Goal: Task Accomplishment & Management: Use online tool/utility

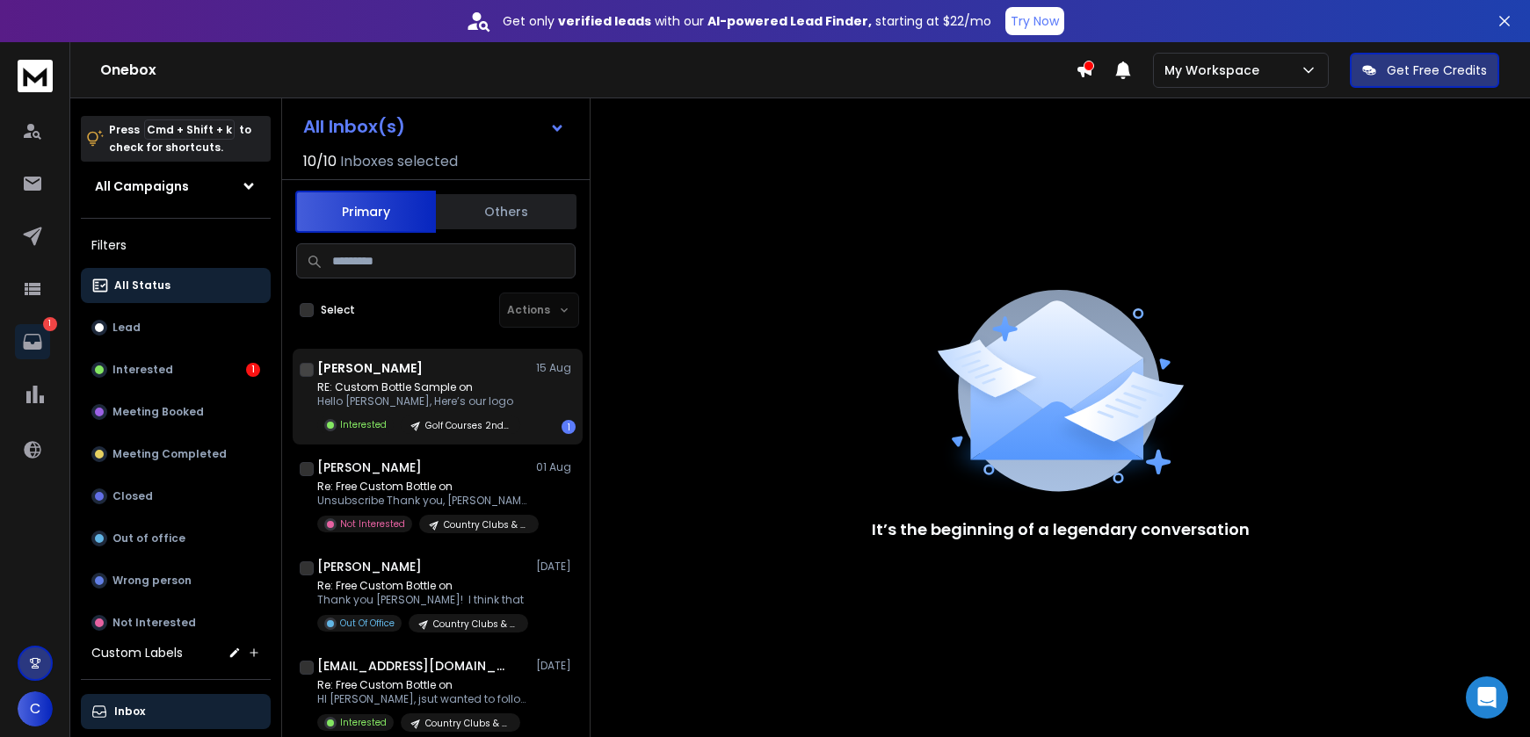
click at [453, 408] on p "Hello [PERSON_NAME], Here’s our logo" at bounding box center [418, 402] width 203 height 14
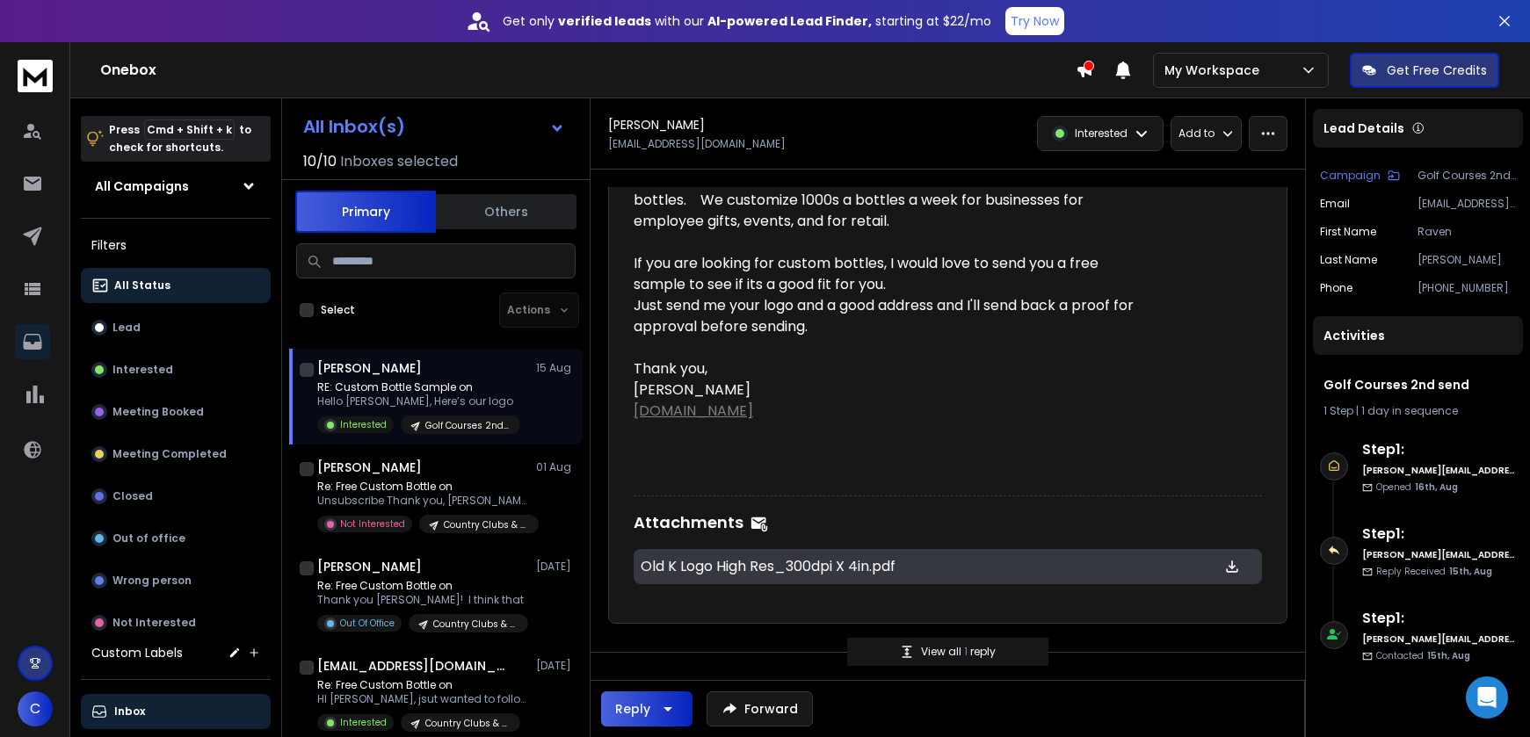
scroll to position [495, 0]
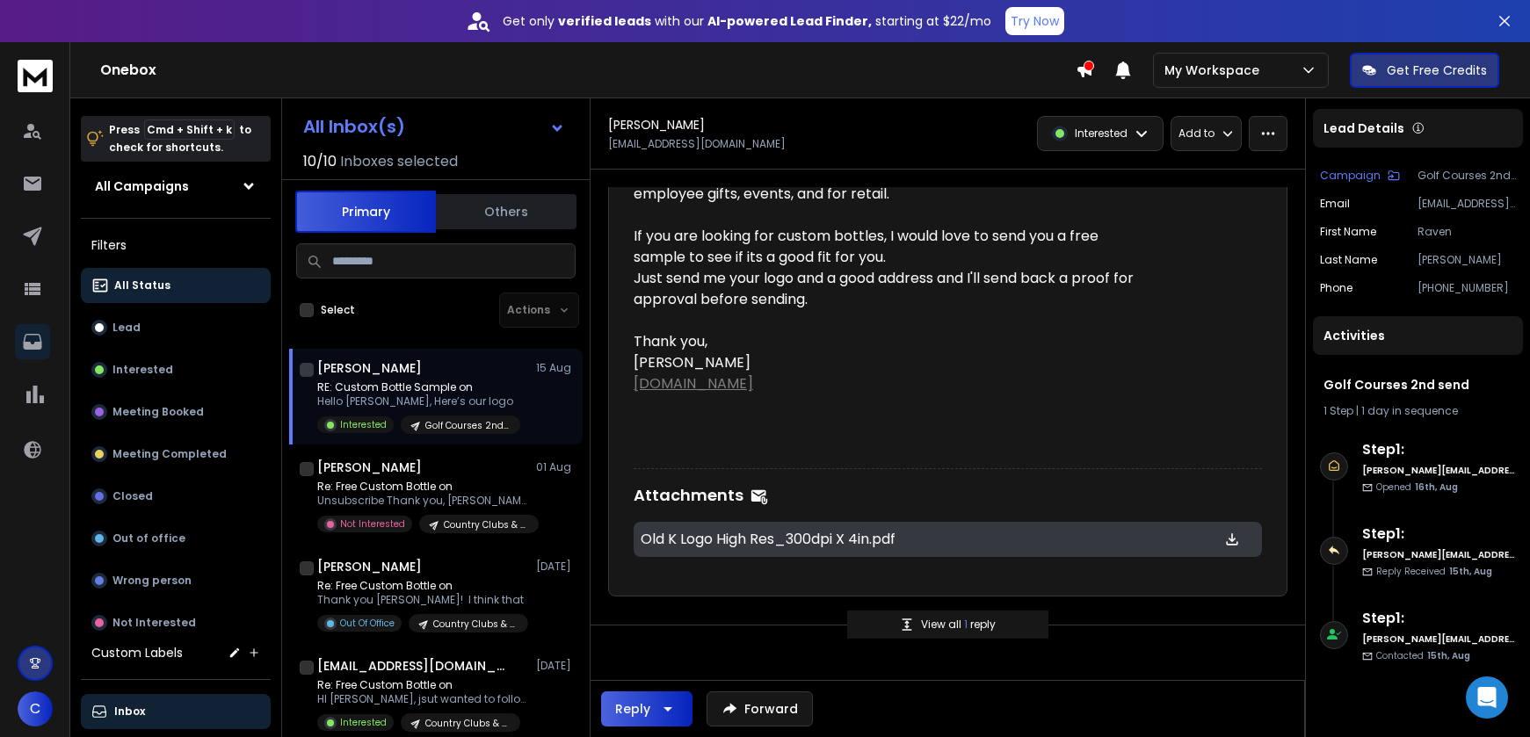
click at [756, 543] on div "Old K Logo High Res_300dpi X 4in.pdf" at bounding box center [838, 539] width 395 height 21
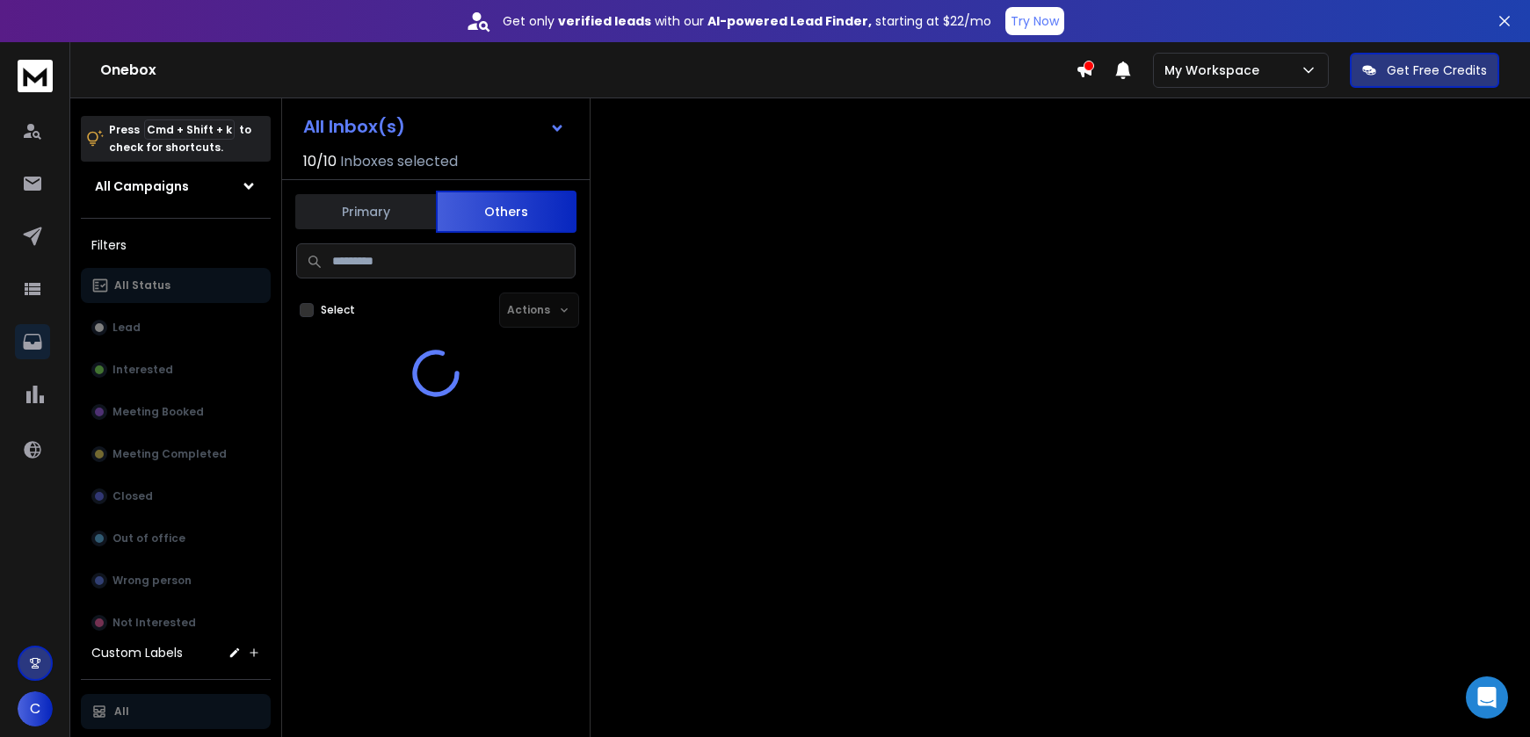
click at [503, 220] on button "Others" at bounding box center [506, 212] width 141 height 42
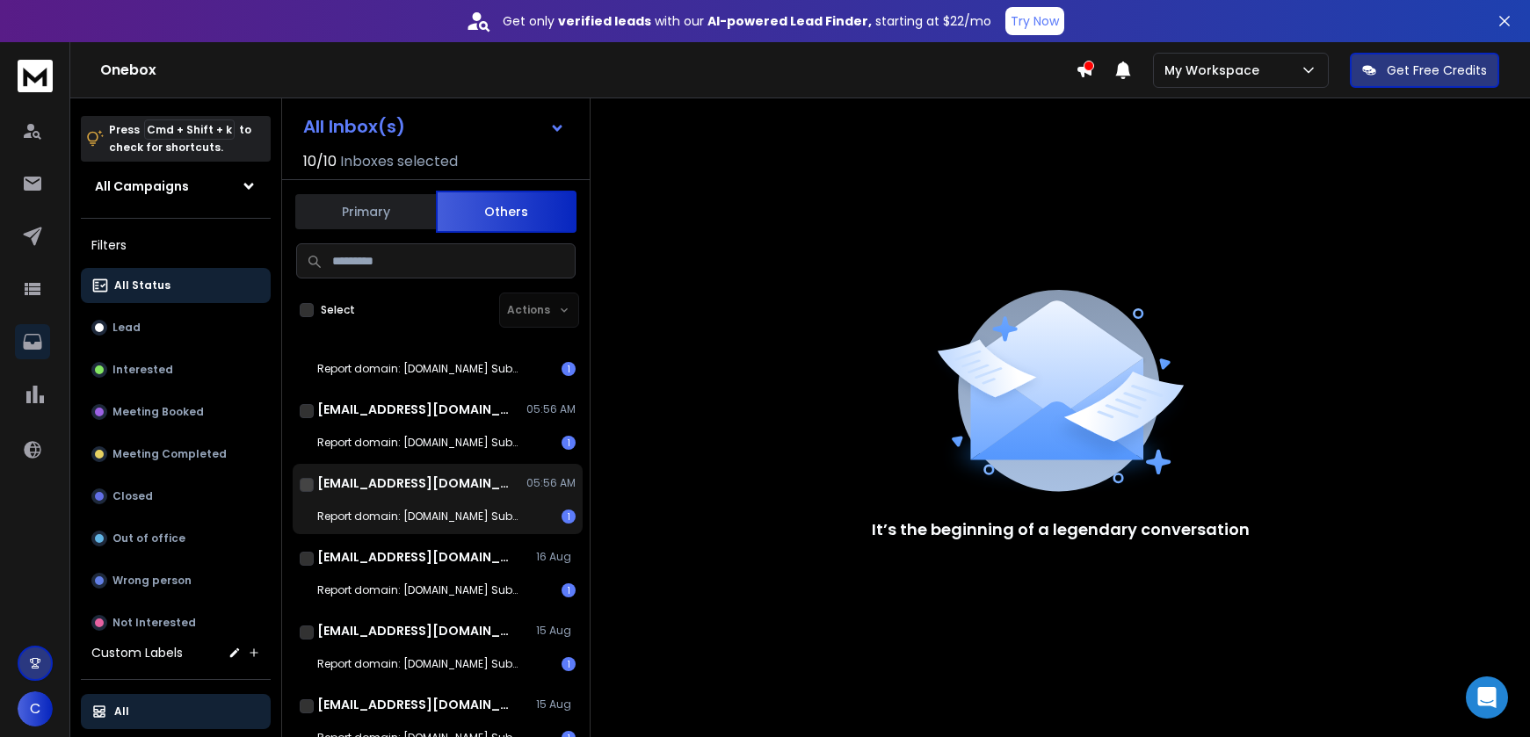
scroll to position [0, 0]
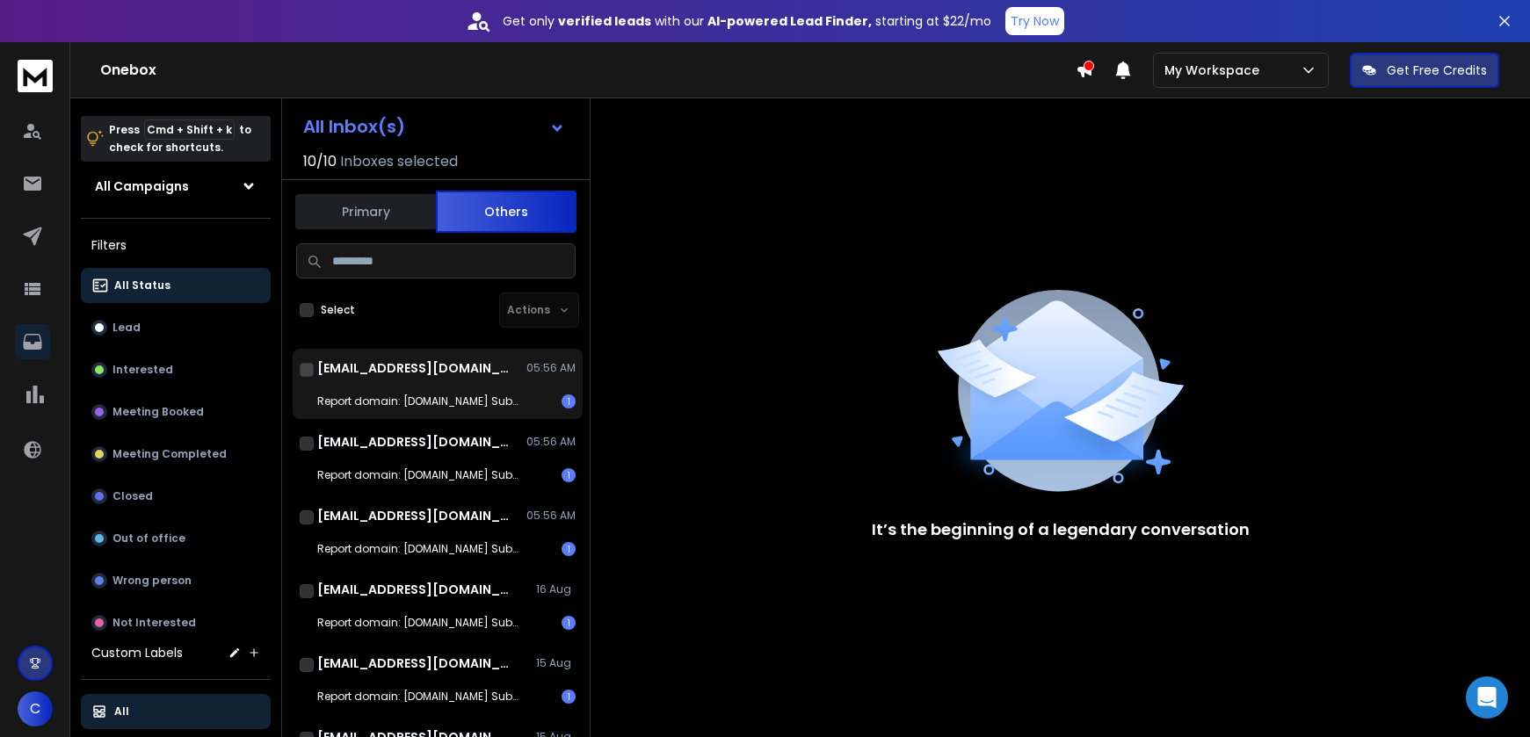
click at [399, 402] on p "Report domain: [DOMAIN_NAME] Submitter: [DOMAIN_NAME]" at bounding box center [422, 402] width 211 height 14
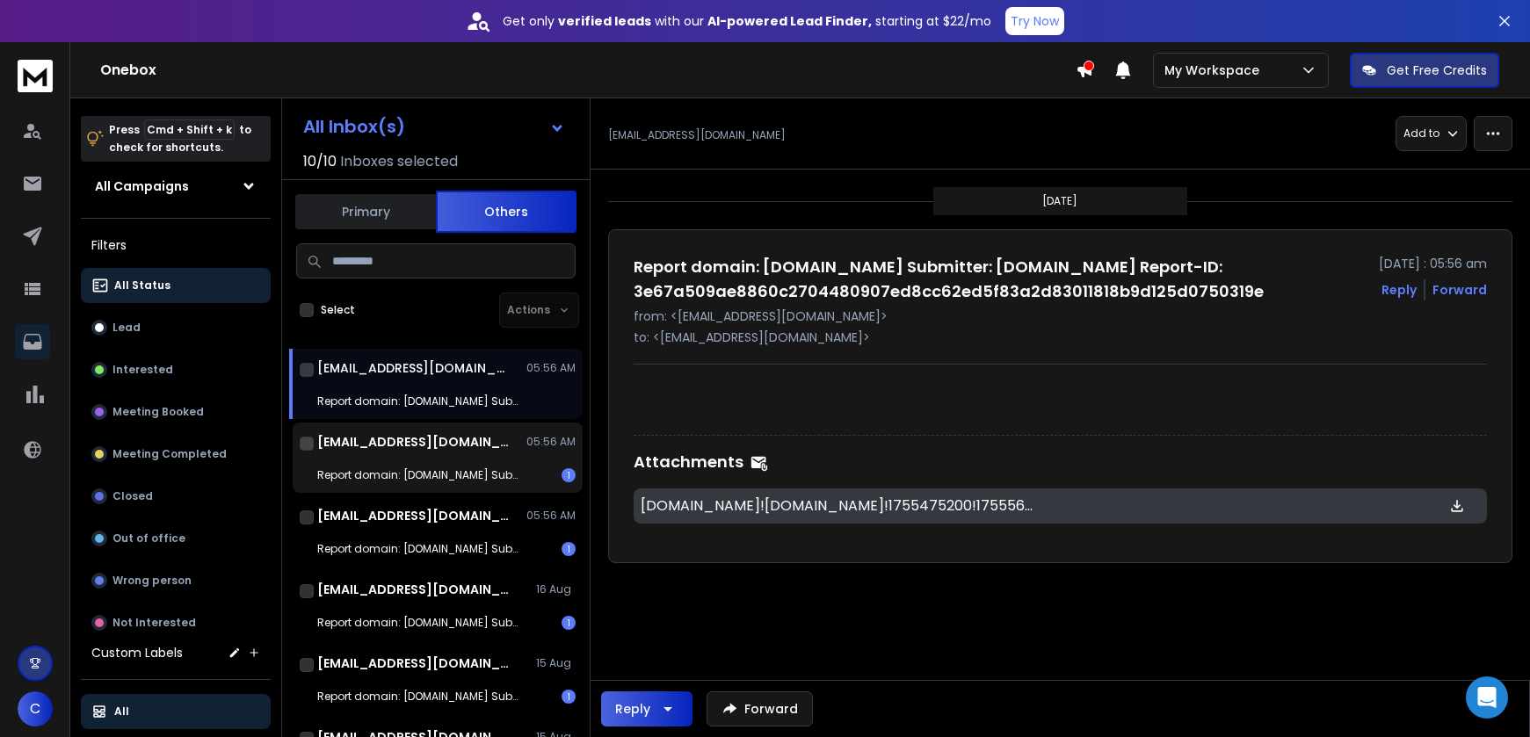
click at [424, 460] on div "Report domain: [DOMAIN_NAME] Submitter: [DOMAIN_NAME] 1" at bounding box center [446, 468] width 258 height 28
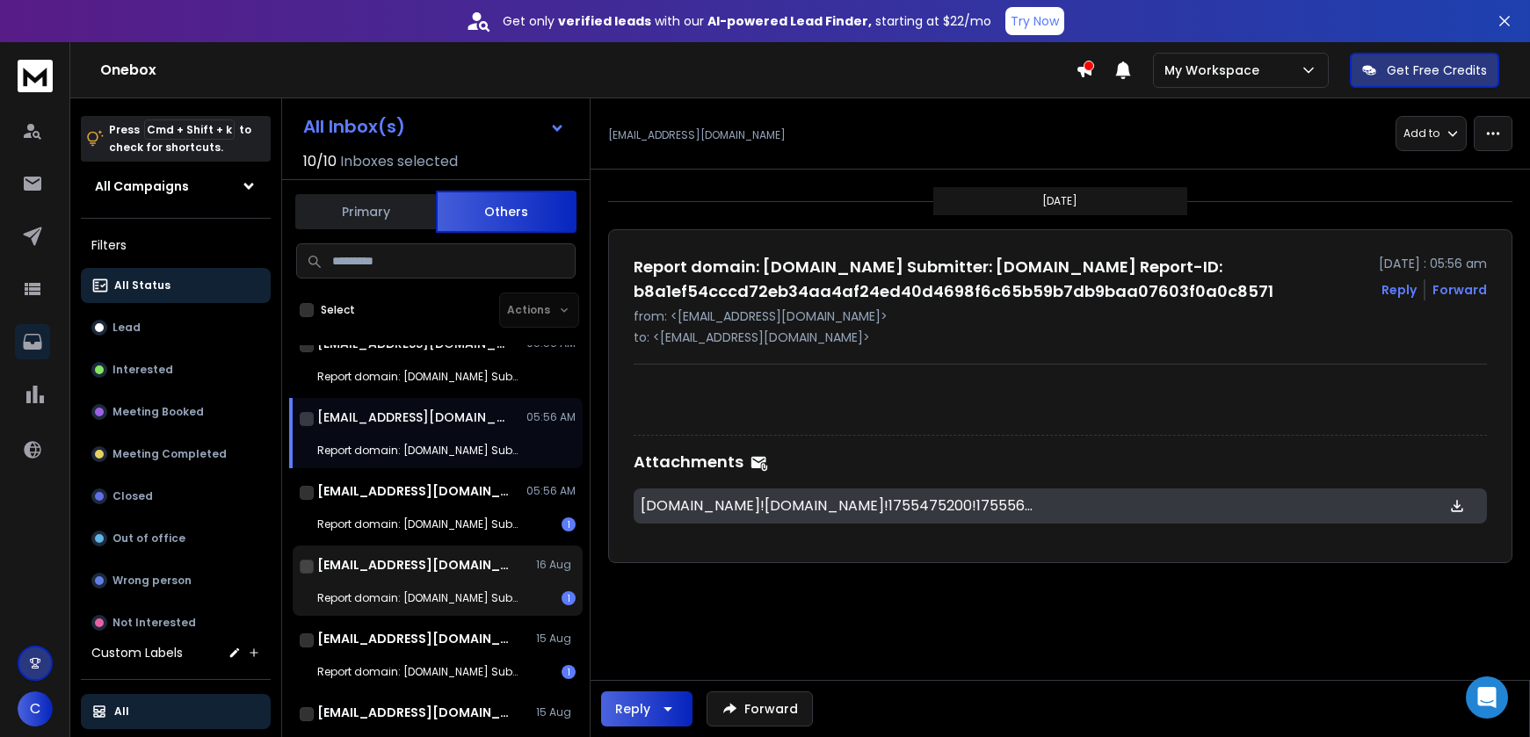
scroll to position [26, 0]
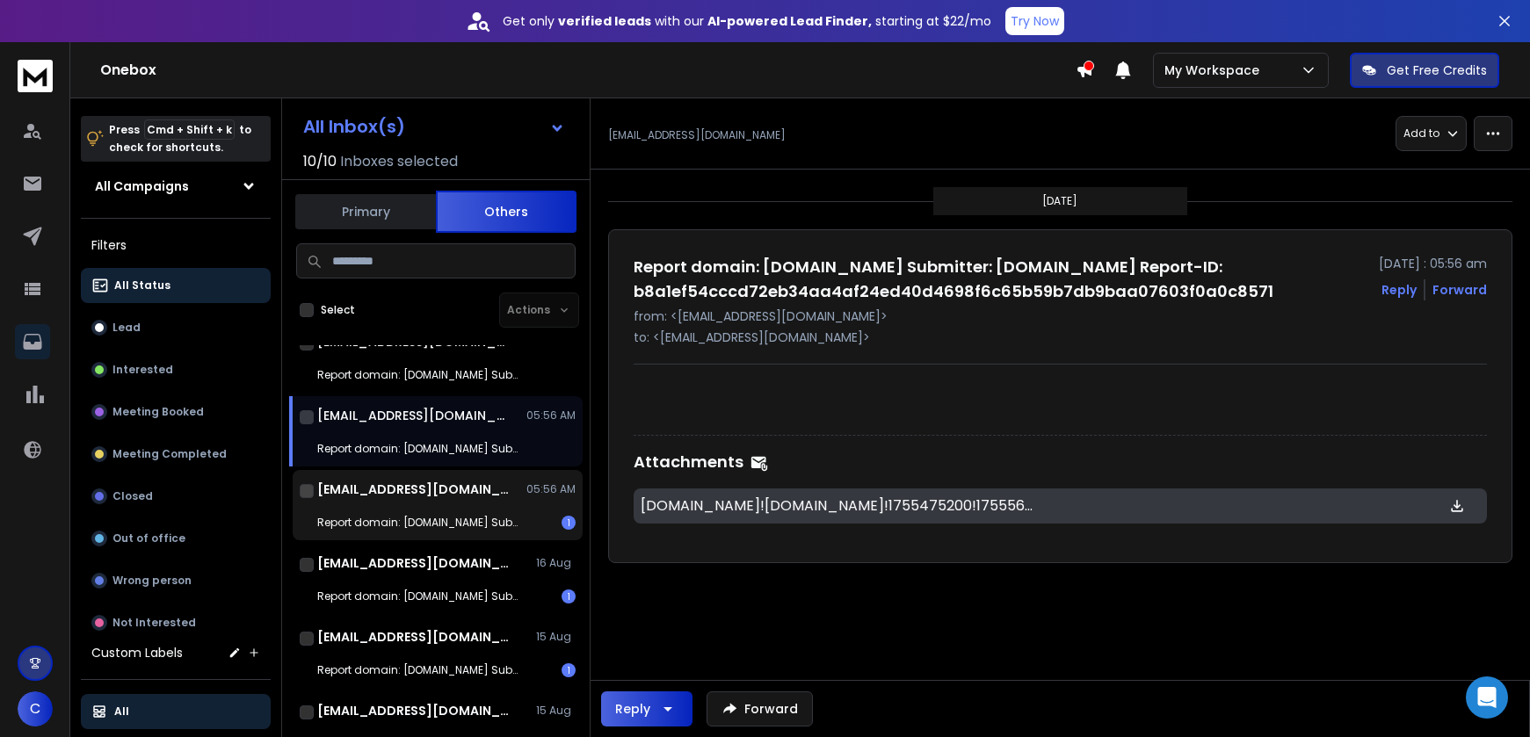
click at [402, 509] on div "Report domain: [DOMAIN_NAME] Submitter: [DOMAIN_NAME] 1" at bounding box center [446, 516] width 258 height 28
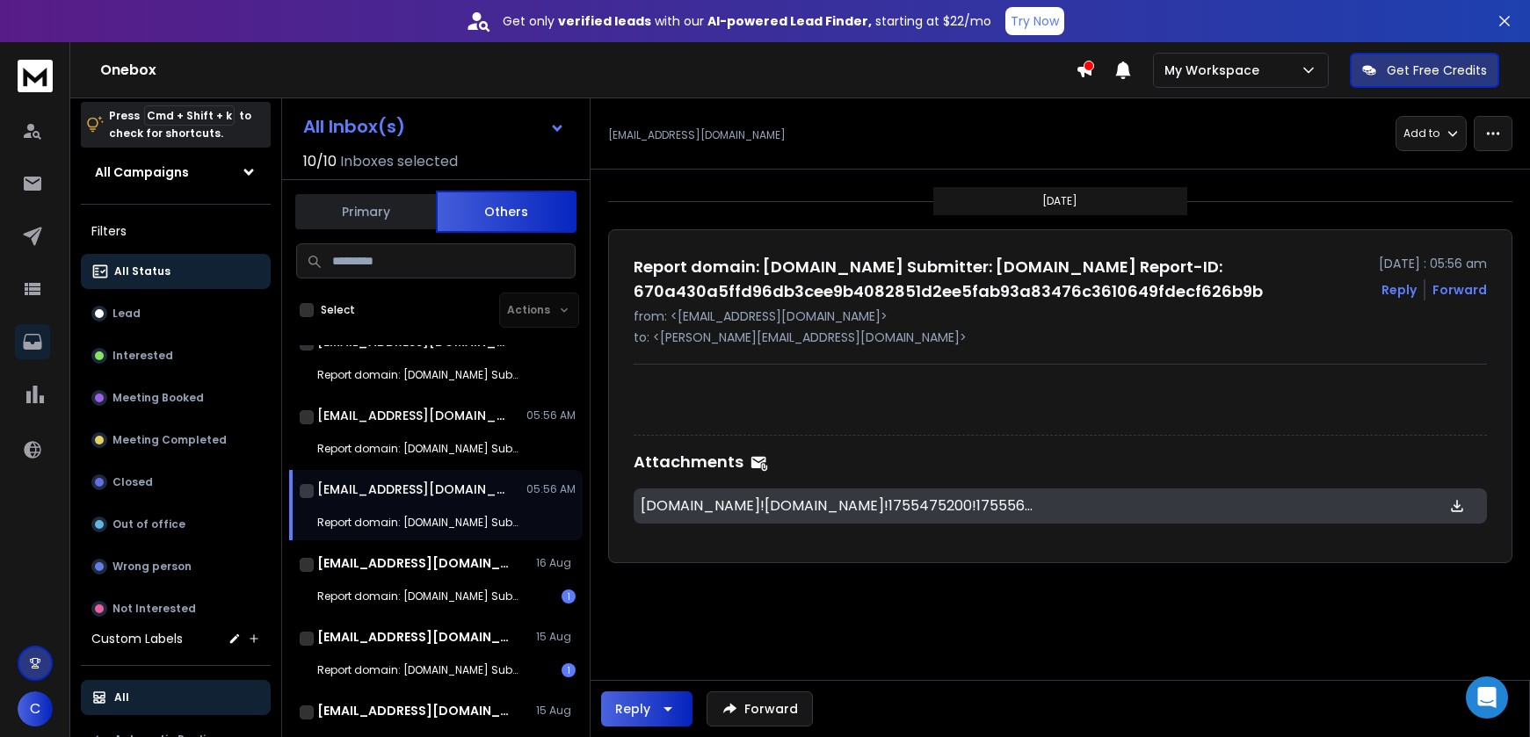
scroll to position [0, 0]
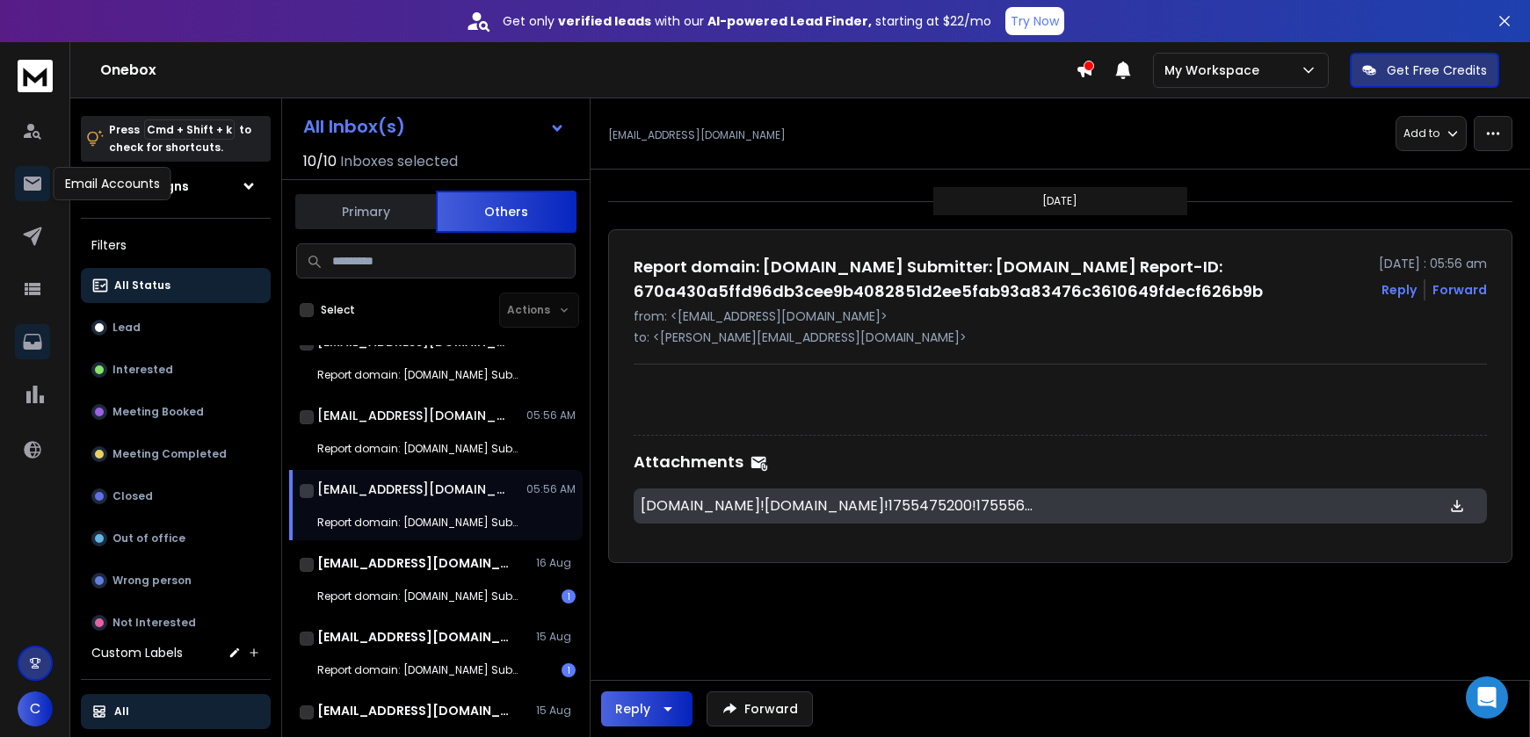
click at [33, 185] on icon at bounding box center [33, 184] width 18 height 14
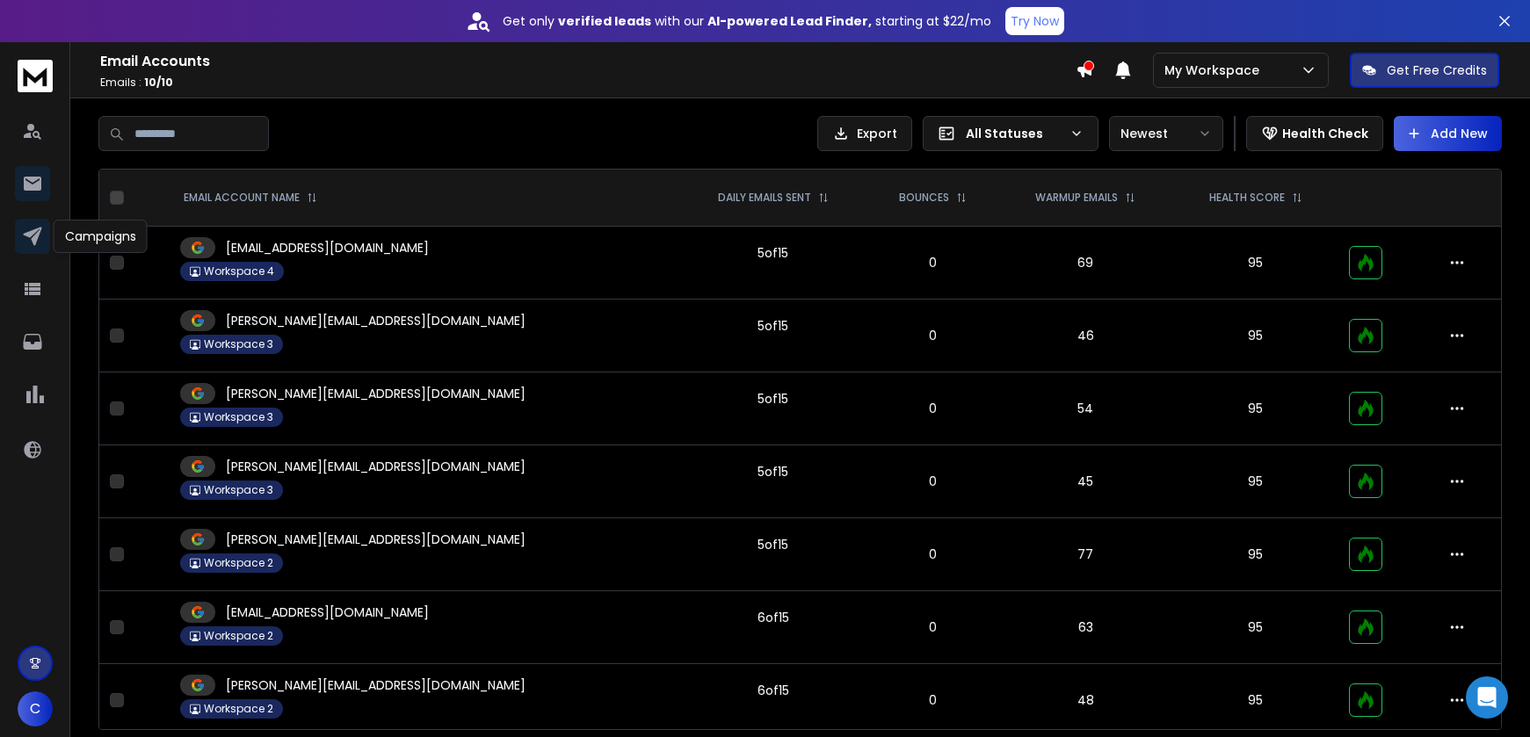
click at [41, 236] on icon at bounding box center [32, 236] width 21 height 21
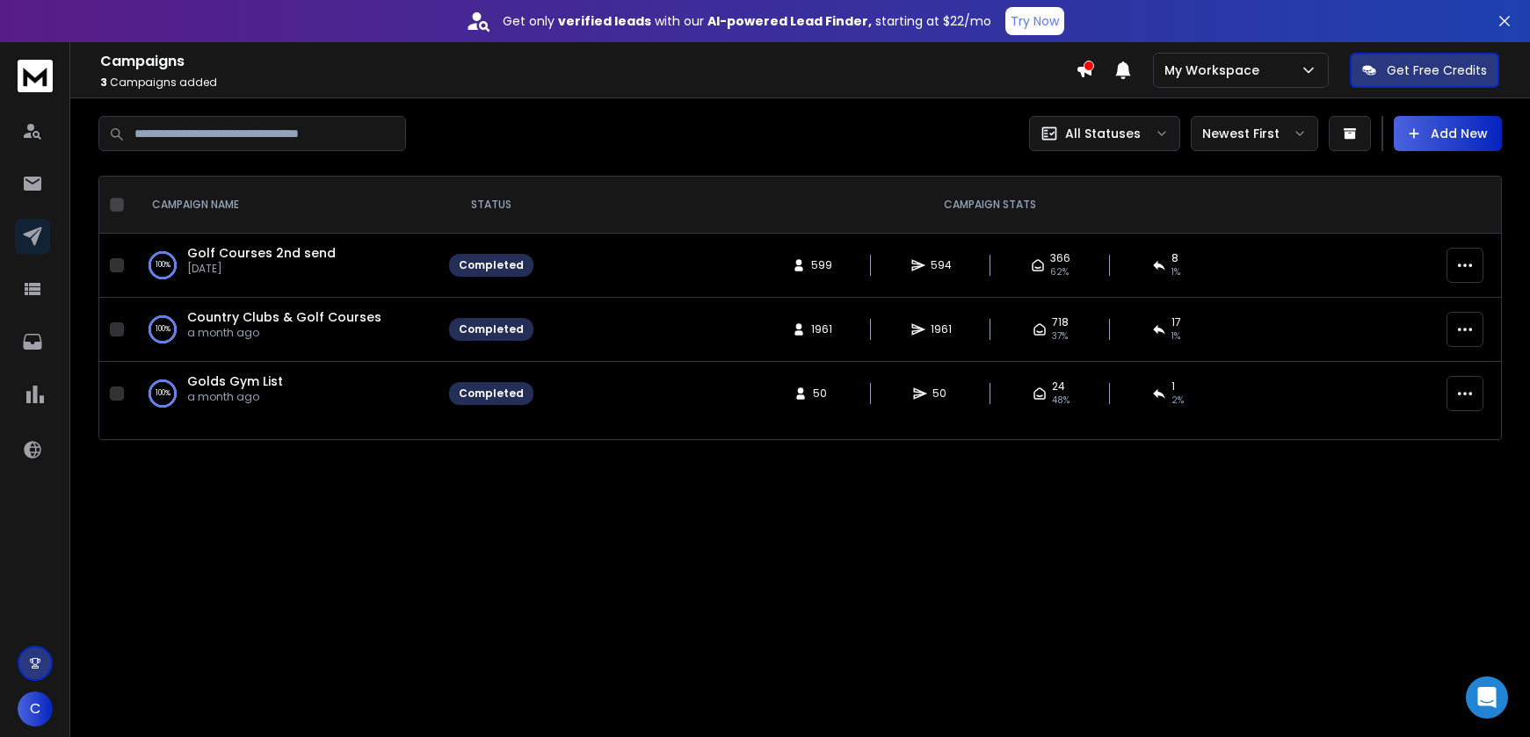
click at [1454, 266] on button "button" at bounding box center [1464, 265] width 37 height 35
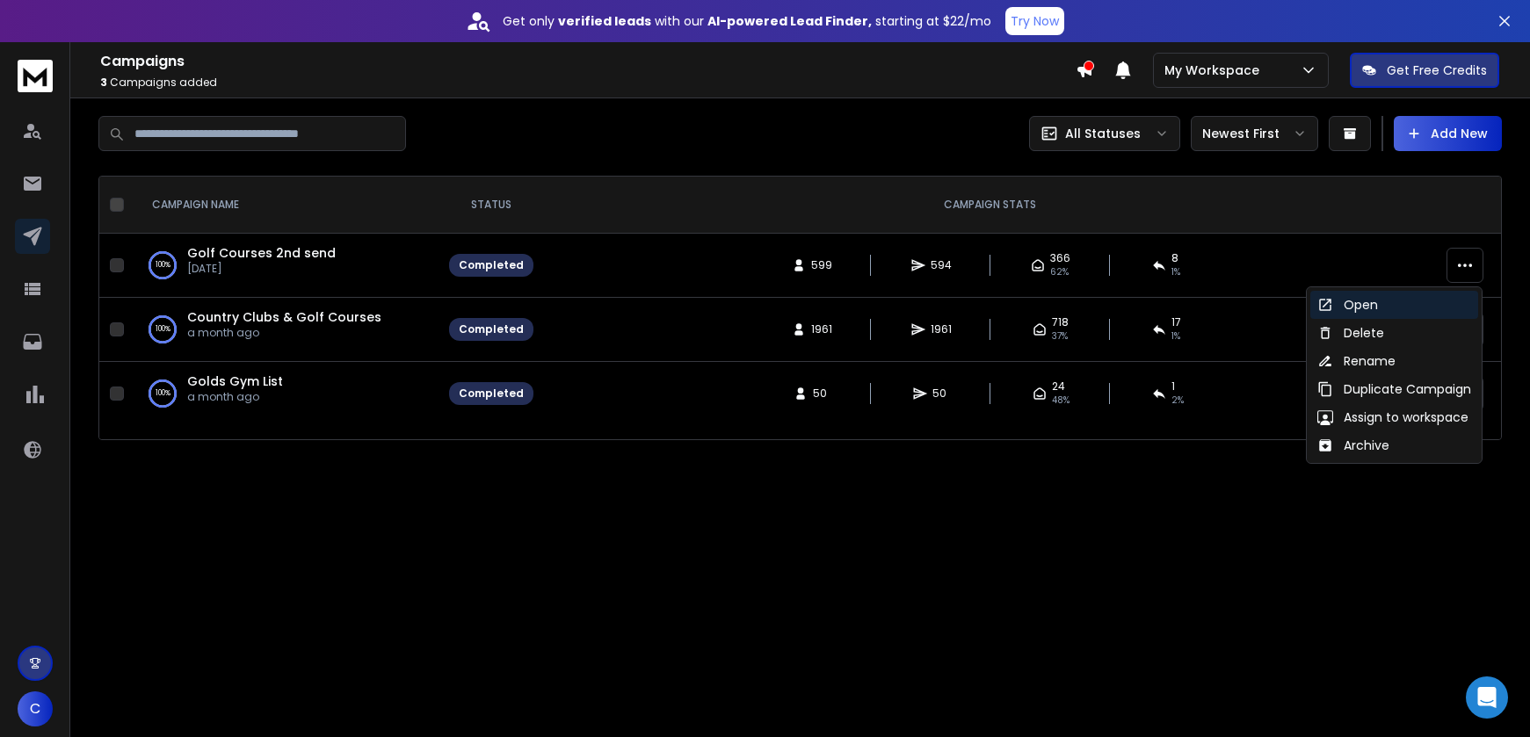
click at [895, 585] on div "Get only verified leads with our AI-powered Lead Finder, starting at $22/mo Try…" at bounding box center [765, 368] width 1530 height 737
